Goal: Task Accomplishment & Management: Use online tool/utility

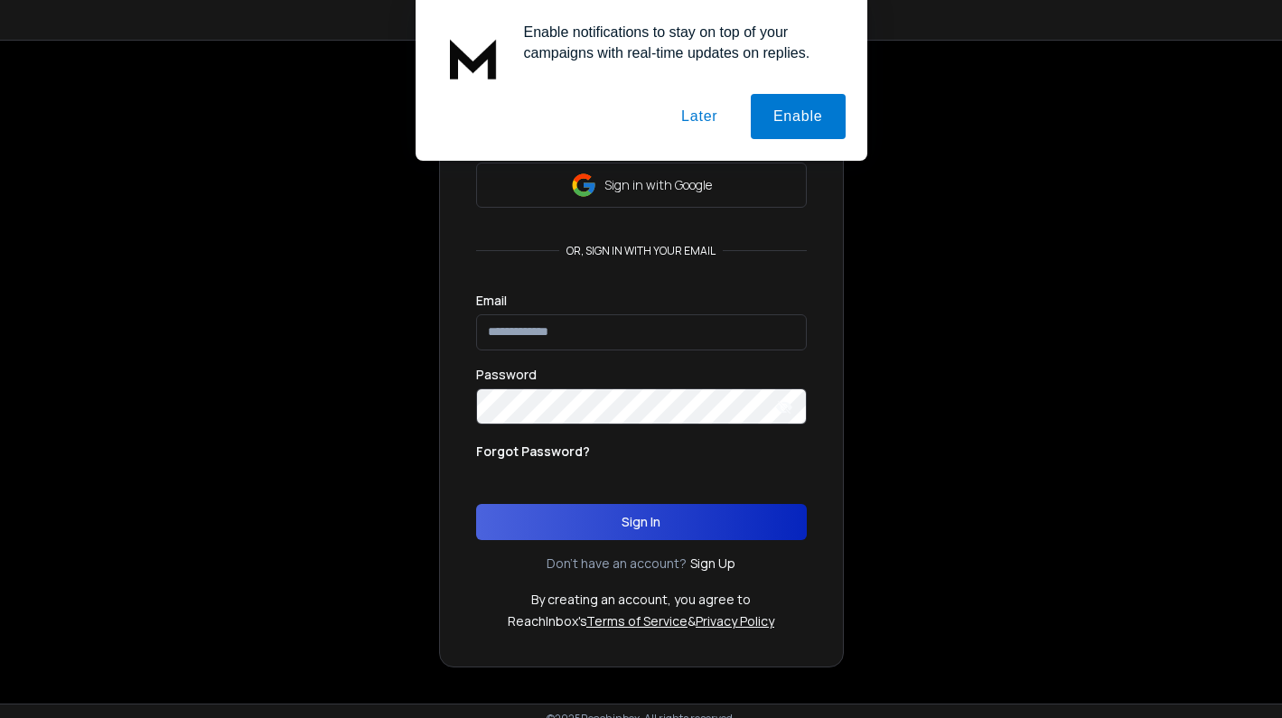
click at [681, 125] on button "Later" at bounding box center [699, 116] width 81 height 45
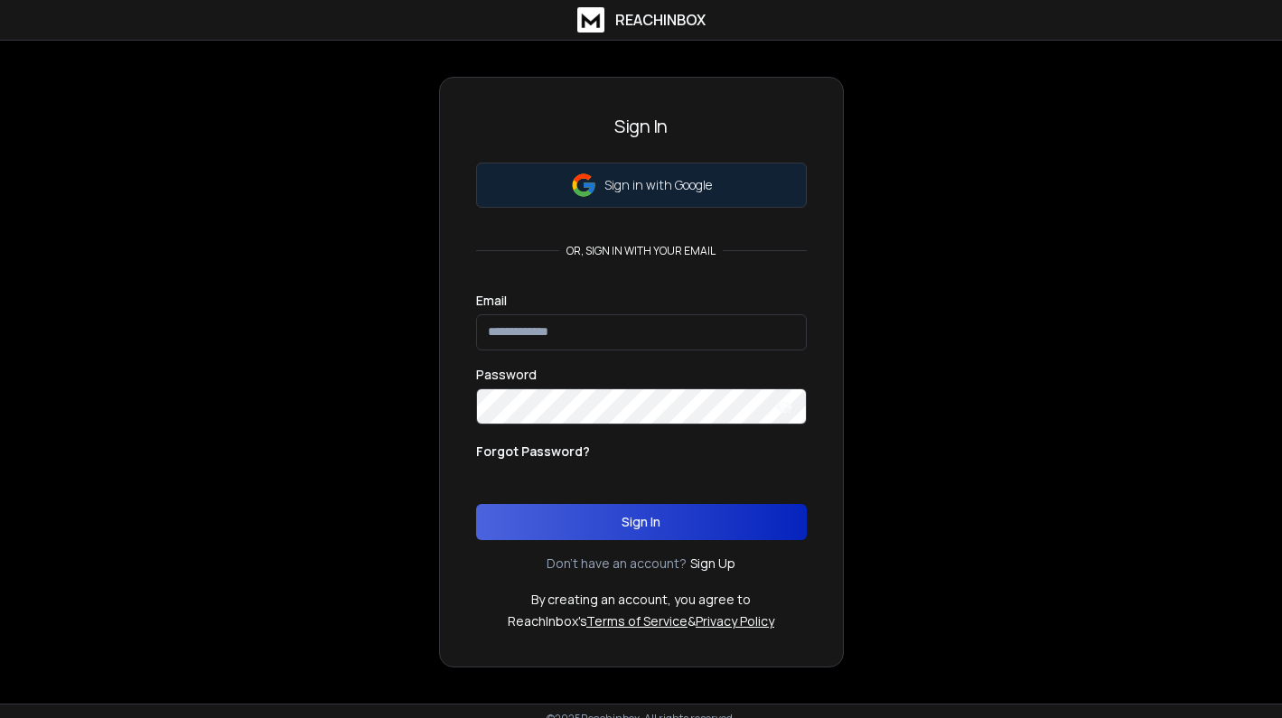
click at [633, 183] on p "Sign in with Google" at bounding box center [659, 185] width 108 height 18
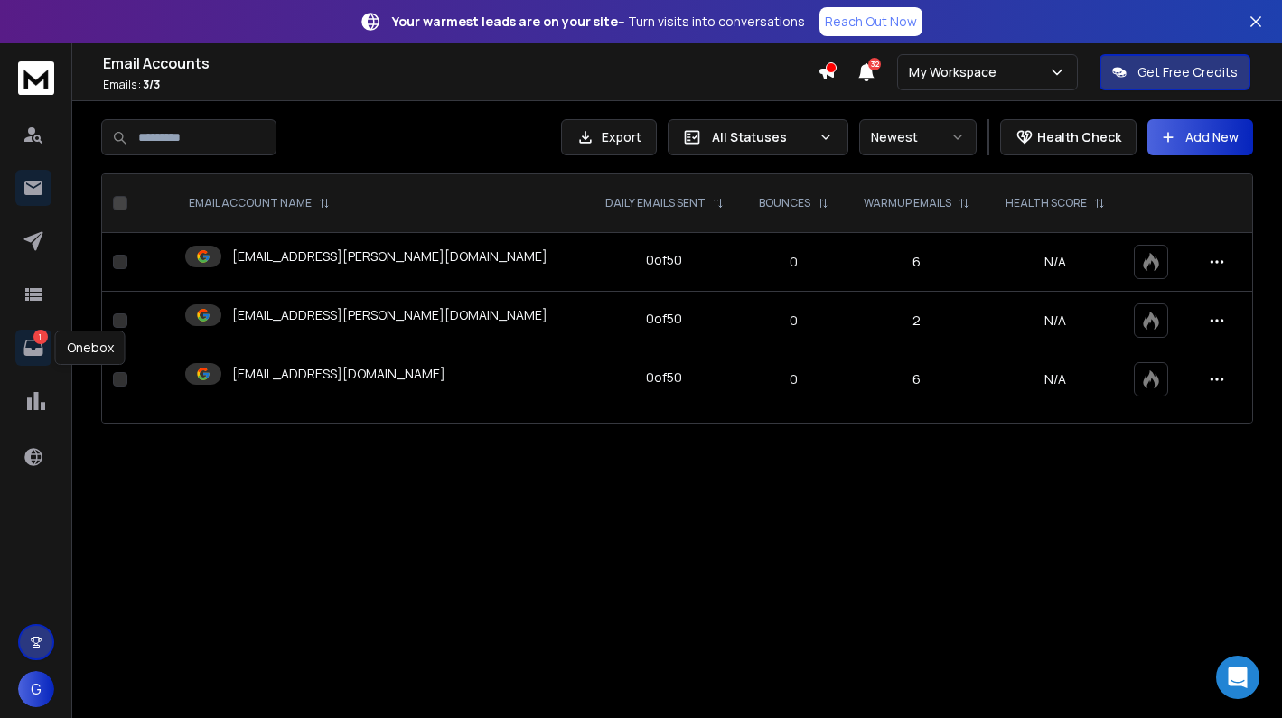
click at [38, 352] on icon at bounding box center [32, 348] width 19 height 16
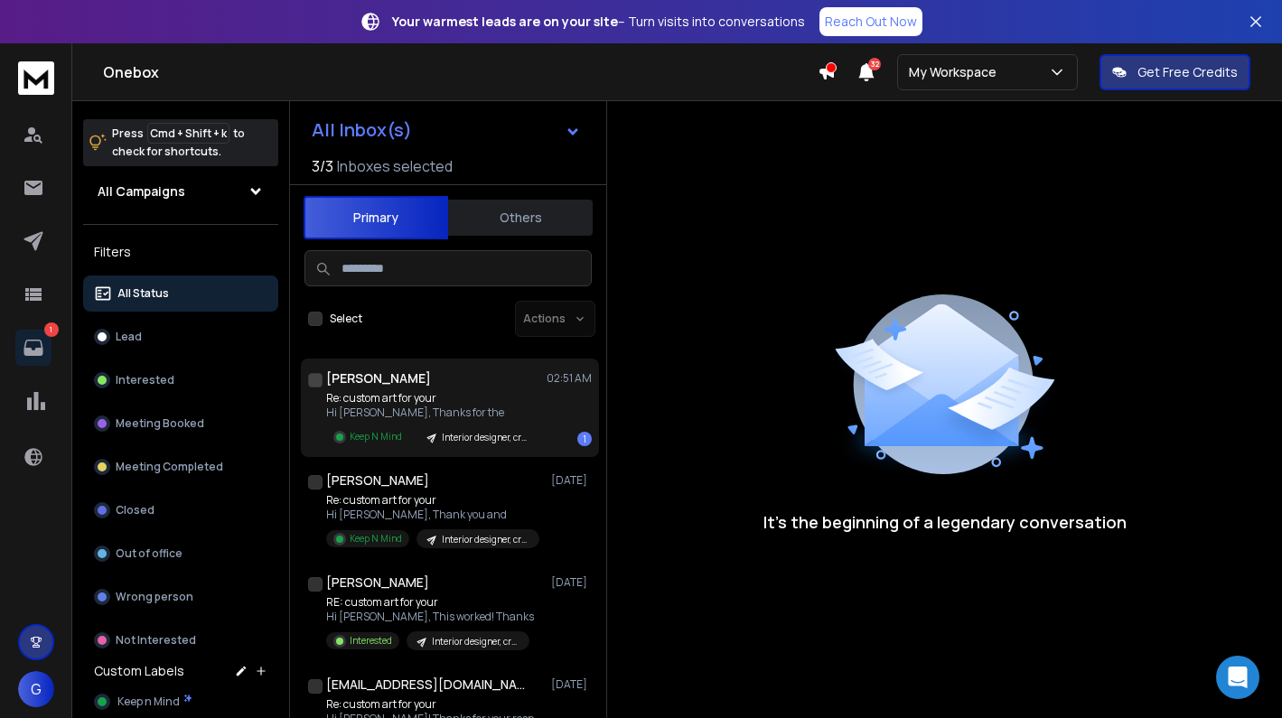
click at [414, 419] on p "Hi [PERSON_NAME], Thanks for the" at bounding box center [432, 413] width 213 height 14
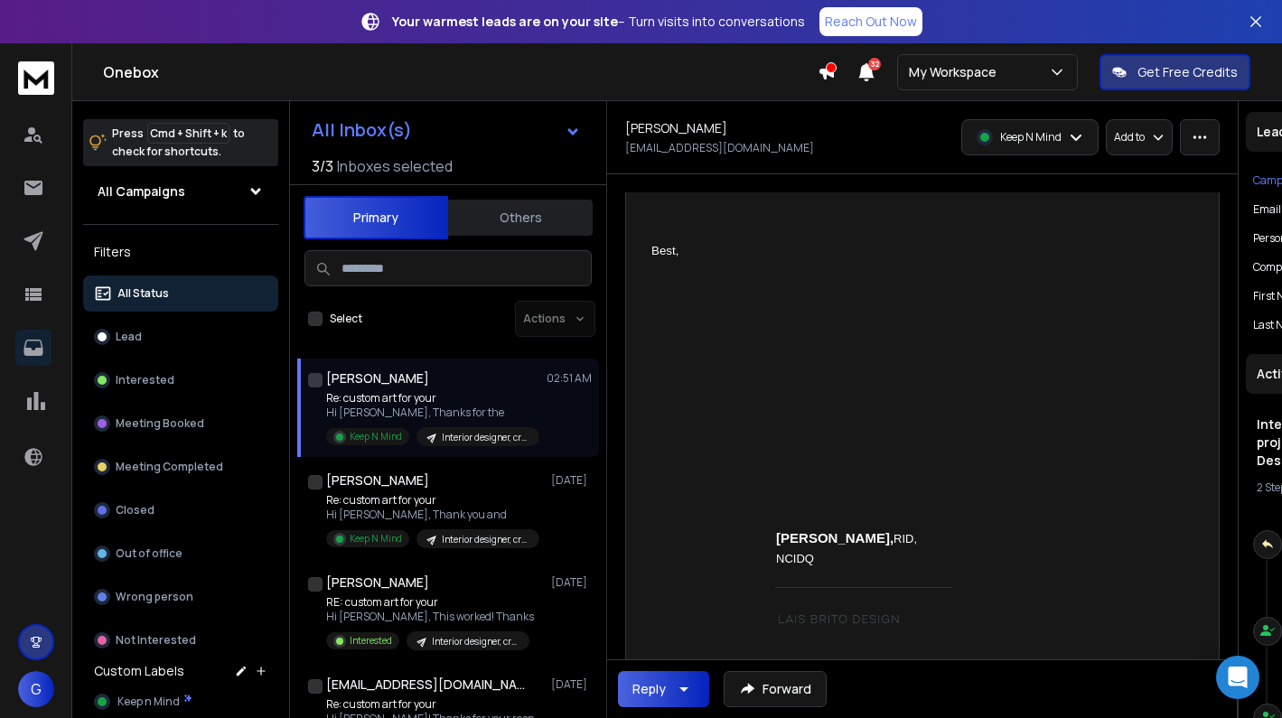
scroll to position [443, 0]
